Goal: Navigation & Orientation: Find specific page/section

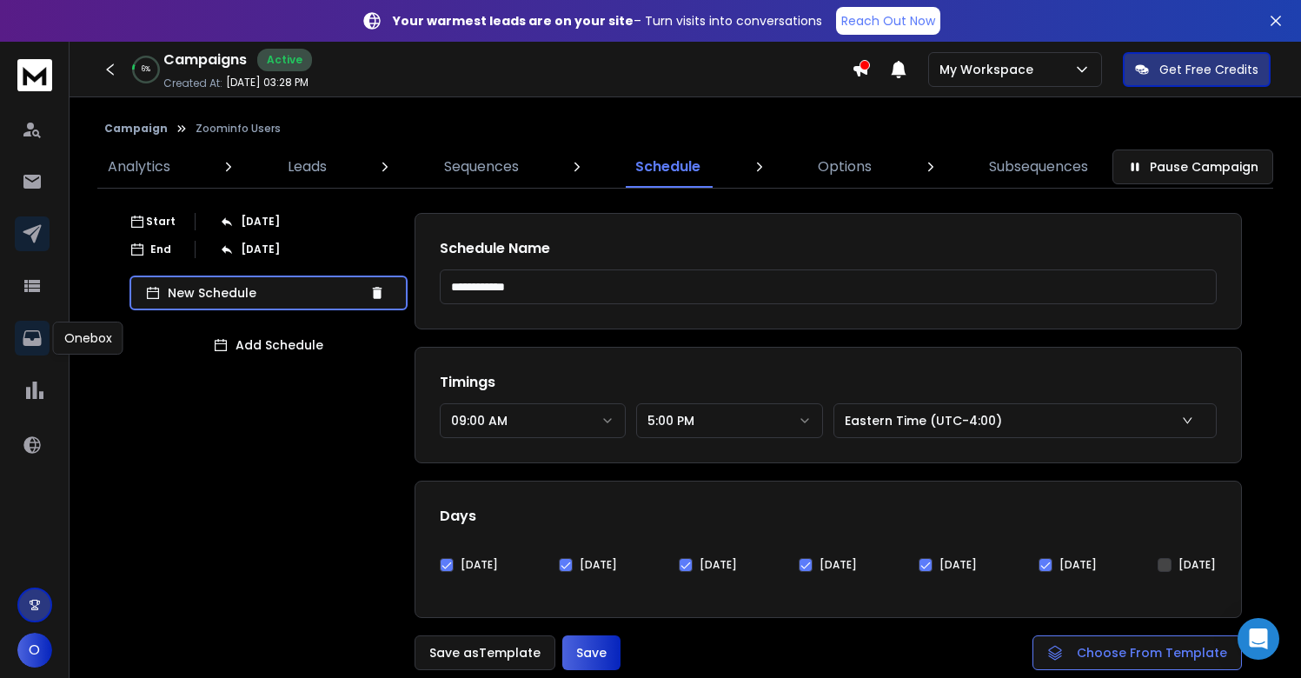
click at [39, 339] on icon at bounding box center [32, 338] width 18 height 16
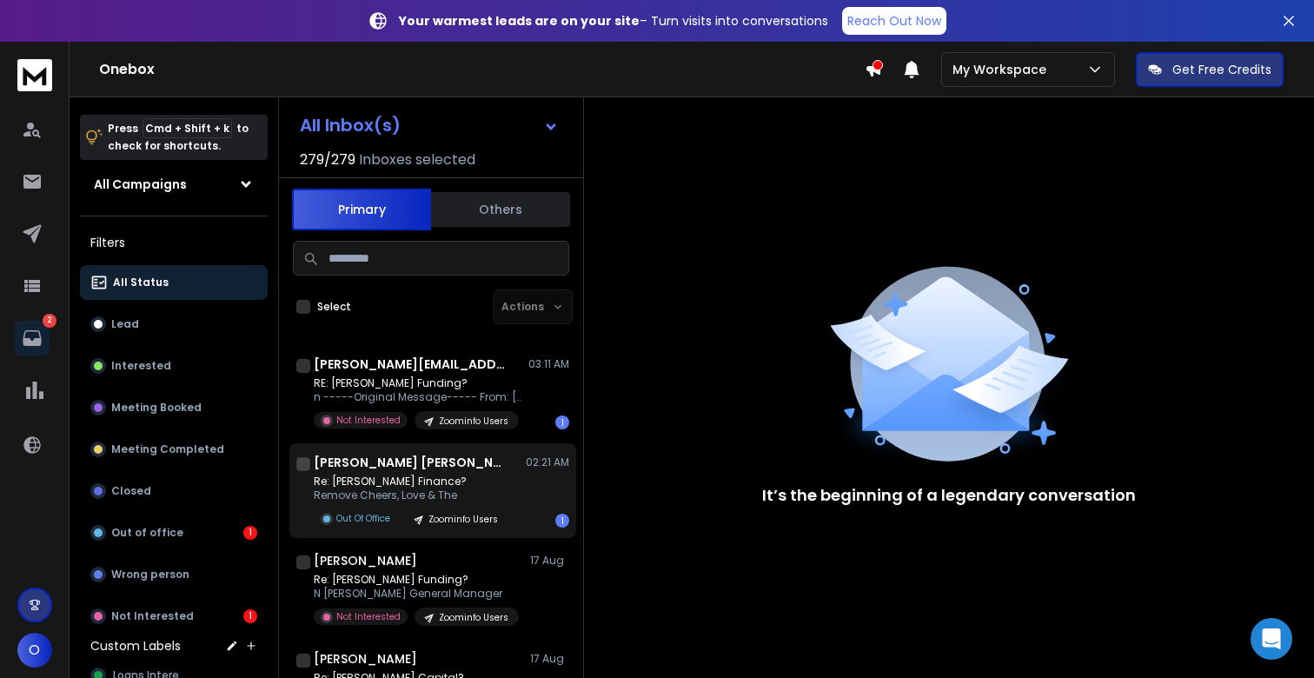
click at [504, 467] on div "[PERSON_NAME] [PERSON_NAME] 02:21 AM" at bounding box center [442, 462] width 256 height 17
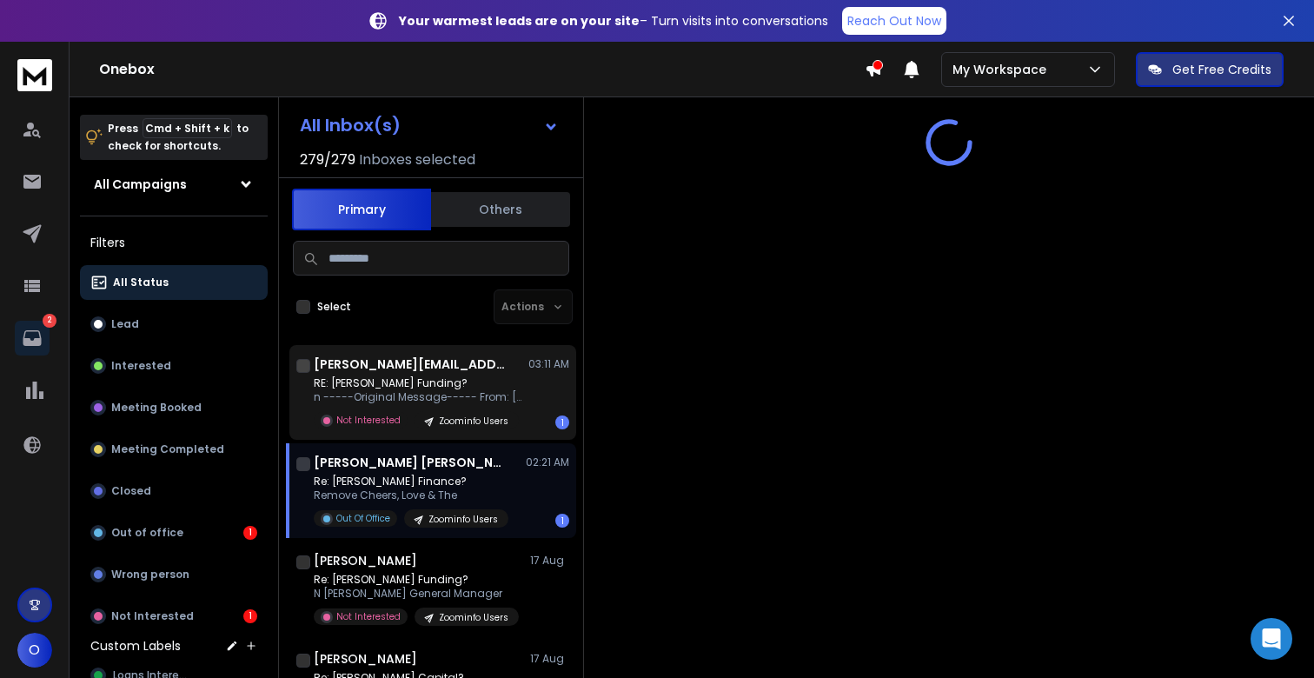
click at [513, 393] on p "n -----Original Message----- From: [PERSON_NAME]" at bounding box center [418, 397] width 209 height 14
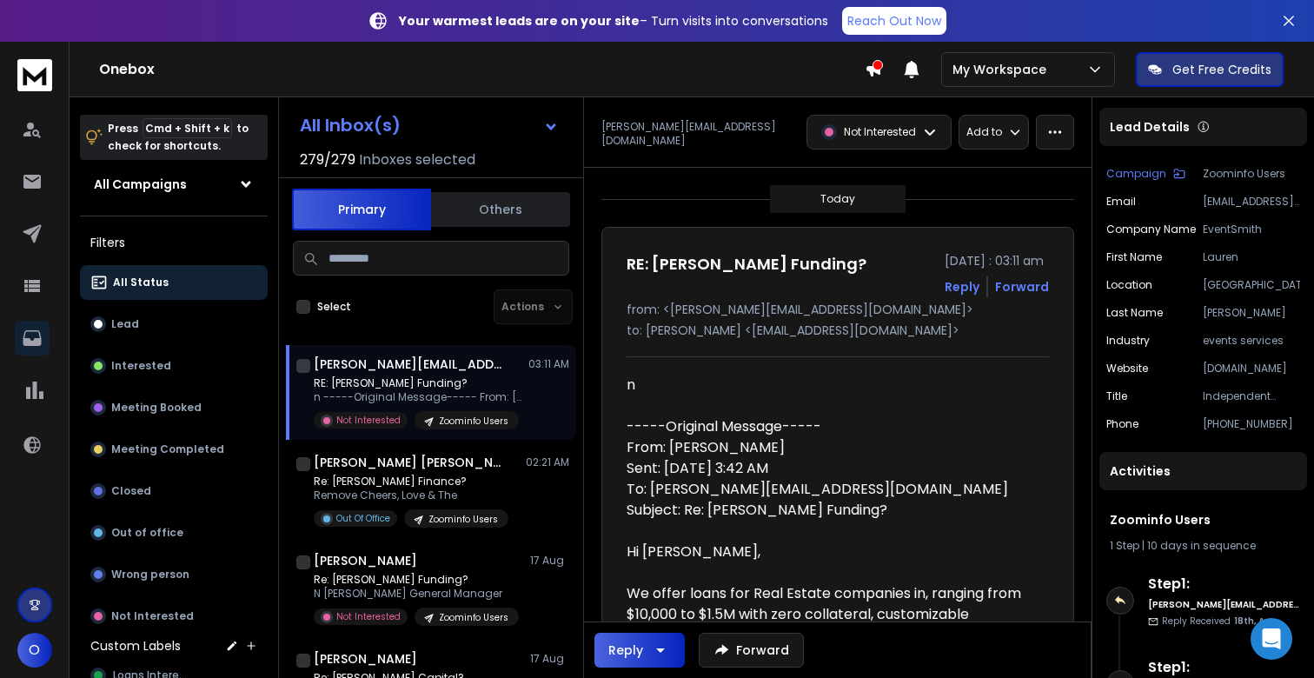
click at [485, 232] on div "Primary Others Select Actions [PERSON_NAME][EMAIL_ADDRESS][DOMAIN_NAME] 03:11 A…" at bounding box center [431, 517] width 304 height 651
click at [485, 231] on div "Primary Others Select Actions [PERSON_NAME][EMAIL_ADDRESS][DOMAIN_NAME] 03:11 A…" at bounding box center [431, 517] width 304 height 651
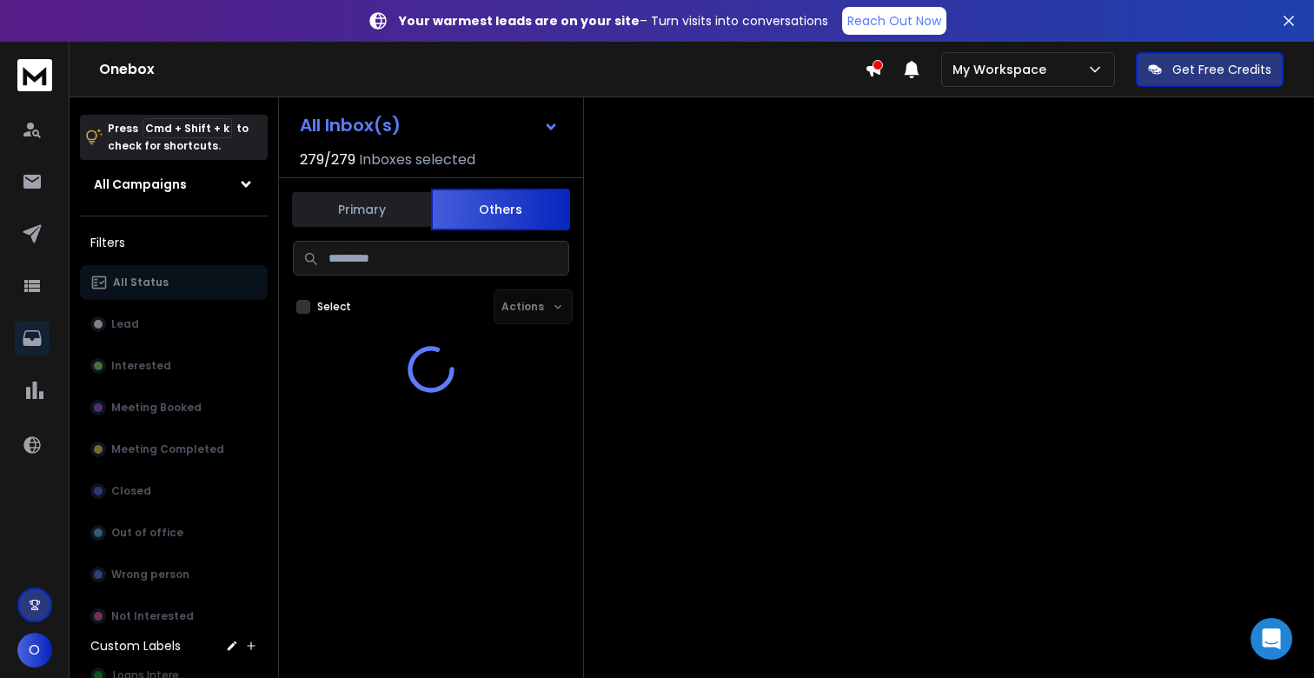
click at [484, 215] on button "Others" at bounding box center [500, 210] width 139 height 42
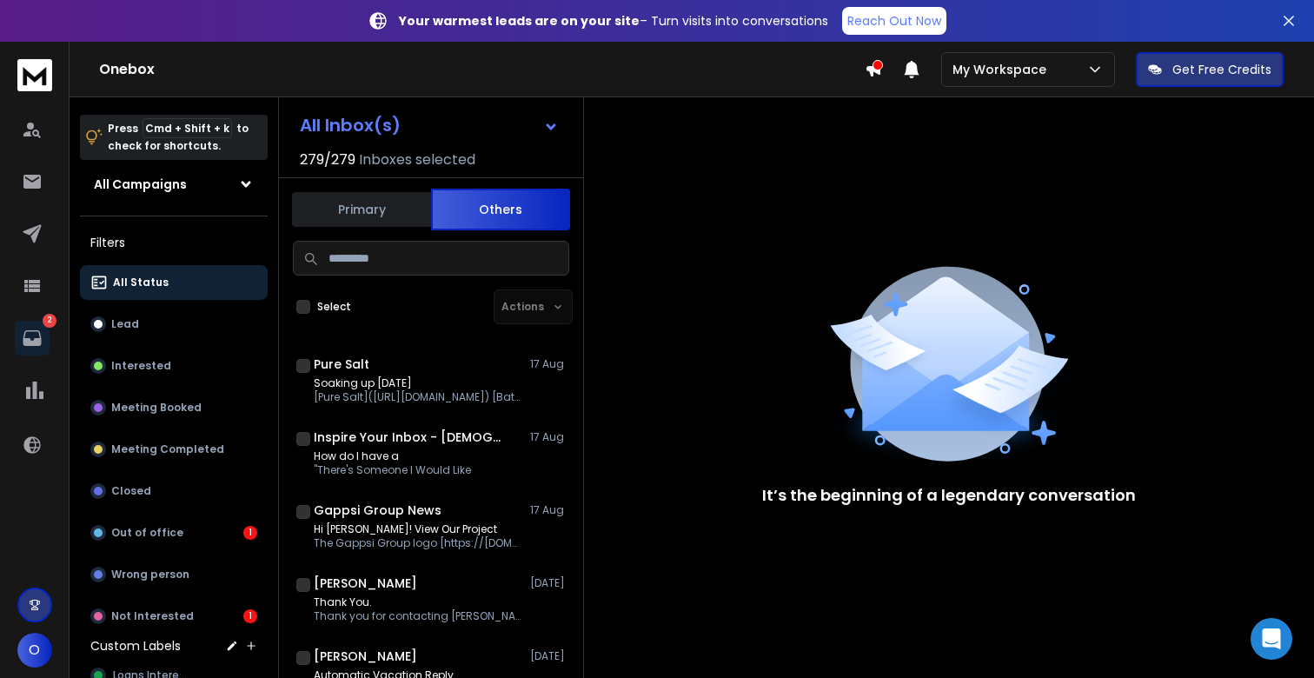
click at [388, 208] on button "Primary" at bounding box center [361, 209] width 139 height 38
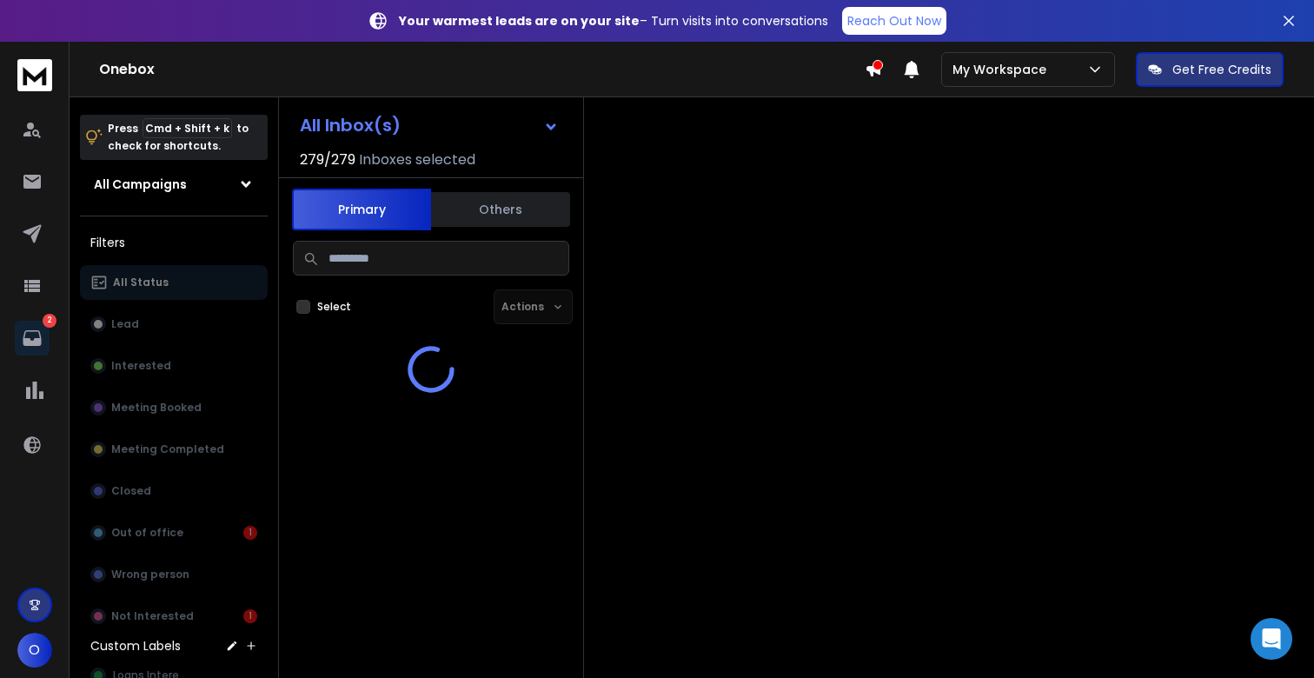
click at [388, 208] on button "Primary" at bounding box center [361, 210] width 139 height 42
